Goal: Task Accomplishment & Management: Manage account settings

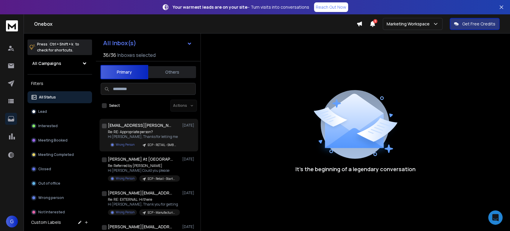
click at [172, 137] on p "Hi [PERSON_NAME], Thanks for letting me" at bounding box center [144, 136] width 72 height 5
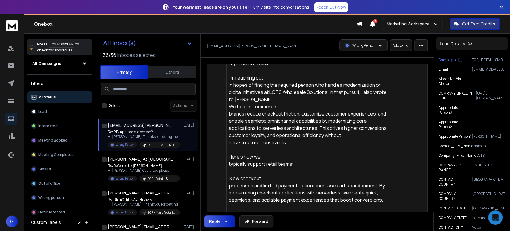
scroll to position [366, 0]
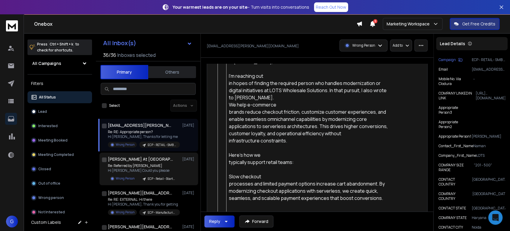
click at [166, 157] on div "[PERSON_NAME] At Zymo [DATE]" at bounding box center [152, 159] width 88 height 6
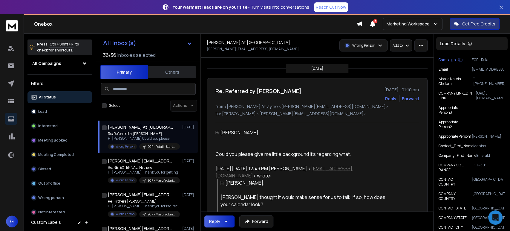
scroll to position [33, 0]
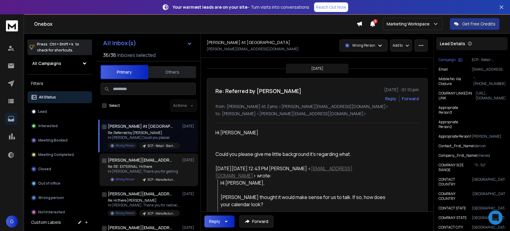
click at [166, 163] on div "[PERSON_NAME][EMAIL_ADDRESS][PERSON_NAME][DOMAIN_NAME] [DATE] Re: RE: EXTERNAL:…" at bounding box center [152, 169] width 88 height 25
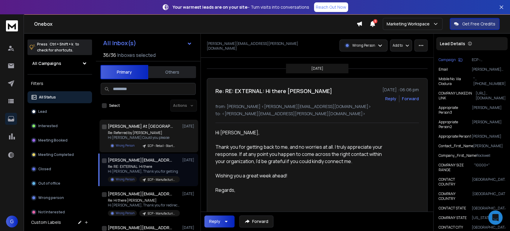
scroll to position [33, 0]
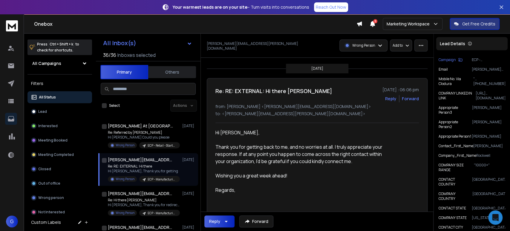
click at [170, 167] on p "Re: RE: EXTERNAL: Hi there" at bounding box center [144, 166] width 72 height 5
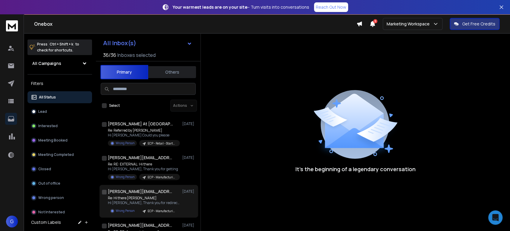
scroll to position [0, 0]
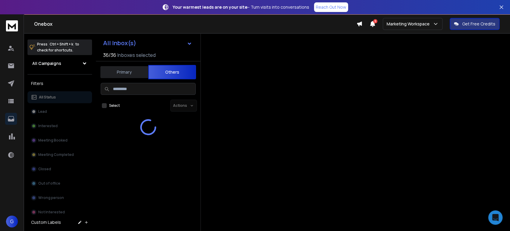
click at [174, 76] on button "Others" at bounding box center [172, 72] width 48 height 14
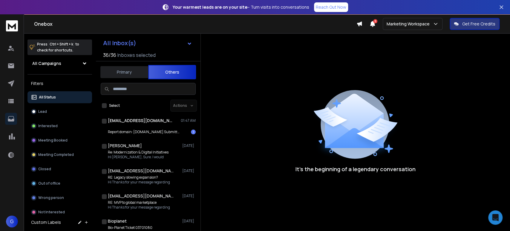
scroll to position [154, 0]
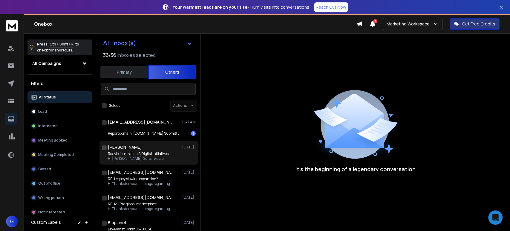
click at [170, 156] on div "Re: Modernization & Digital Initiatives Hi [PERSON_NAME], Sure. I would" at bounding box center [152, 156] width 88 height 10
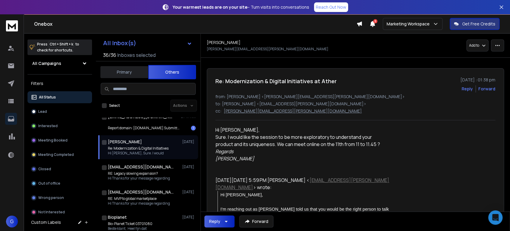
scroll to position [10, 0]
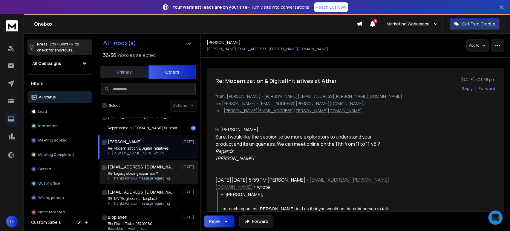
click at [145, 174] on p "RE: Legacy slowing expansion?" at bounding box center [139, 173] width 62 height 5
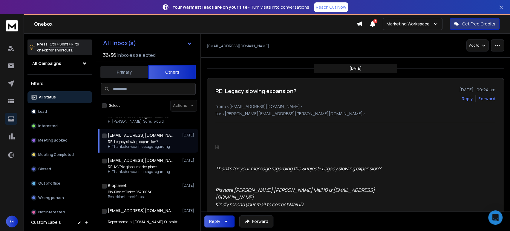
scroll to position [191, 0]
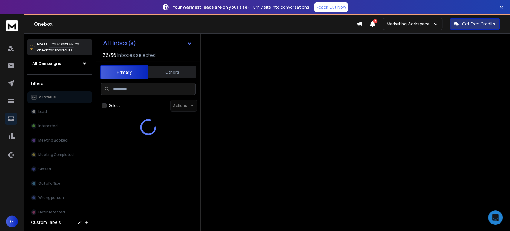
click at [132, 68] on button "Primary" at bounding box center [124, 72] width 48 height 14
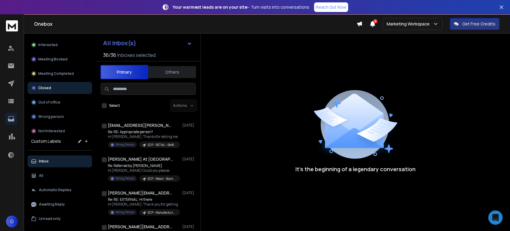
scroll to position [82, 0]
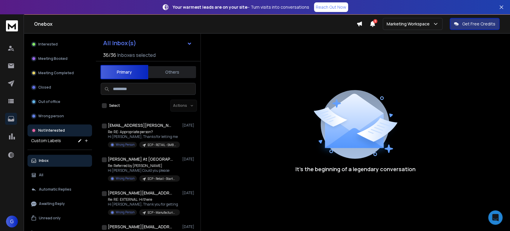
click at [62, 125] on button "Not Interested" at bounding box center [59, 130] width 65 height 12
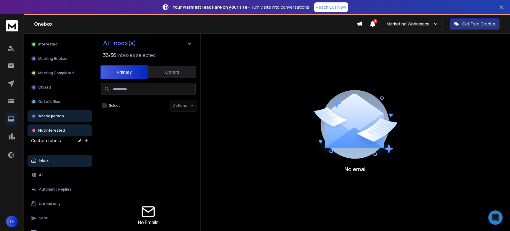
click at [61, 120] on button "Wrong person" at bounding box center [59, 116] width 65 height 12
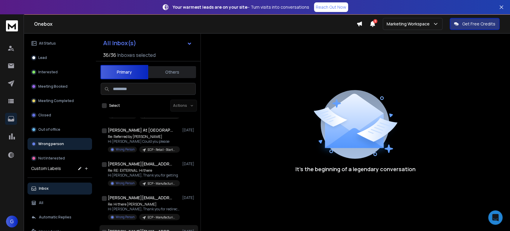
scroll to position [13, 0]
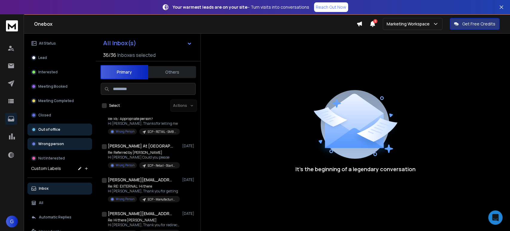
click at [57, 128] on p "Out of office" at bounding box center [49, 129] width 22 height 5
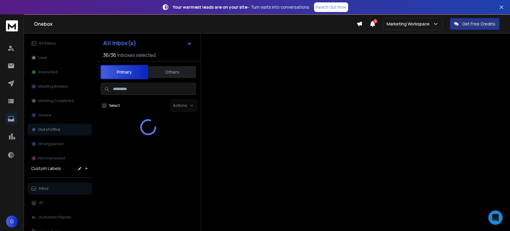
scroll to position [0, 0]
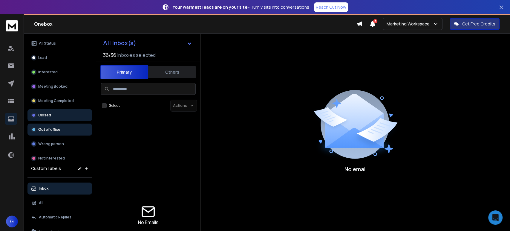
click at [55, 114] on button "Closed" at bounding box center [59, 115] width 65 height 12
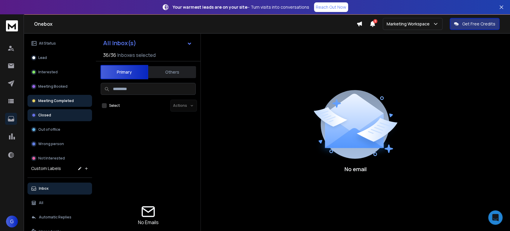
click at [67, 100] on p "Meeting Completed" at bounding box center [56, 100] width 36 height 5
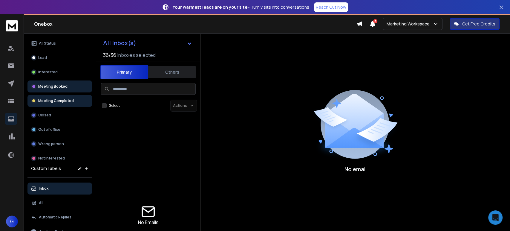
click at [66, 84] on button "Meeting Booked" at bounding box center [59, 86] width 65 height 12
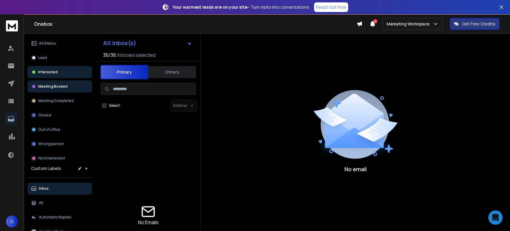
click at [73, 76] on button "Interested" at bounding box center [59, 72] width 65 height 12
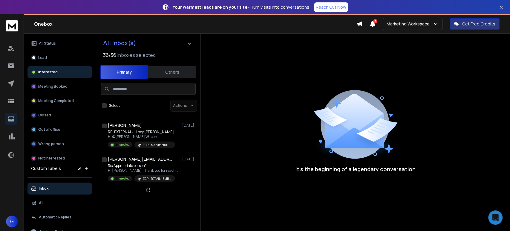
click at [65, 59] on button "Lead" at bounding box center [59, 58] width 65 height 12
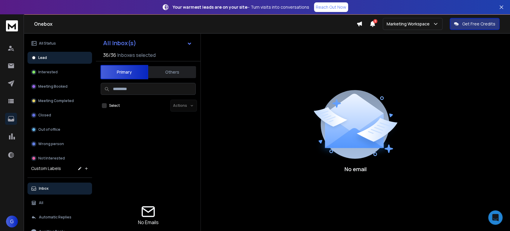
click at [59, 58] on button "Lead" at bounding box center [59, 58] width 65 height 12
click at [125, 74] on button "Primary" at bounding box center [124, 72] width 48 height 14
click at [55, 39] on button "All Status" at bounding box center [59, 43] width 65 height 12
